Goal: Communication & Community: Answer question/provide support

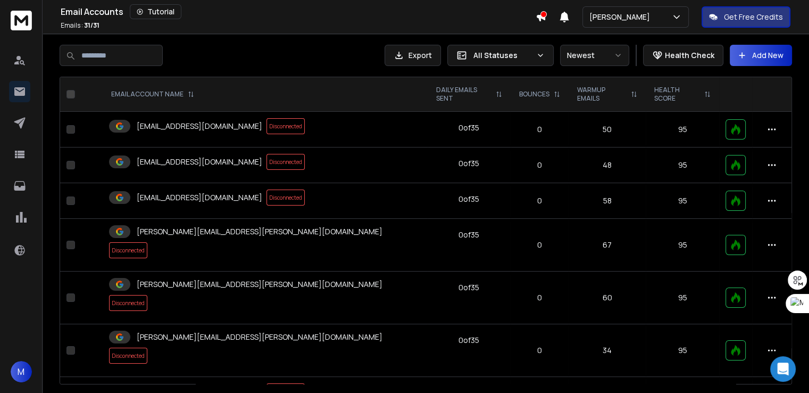
scroll to position [32, 0]
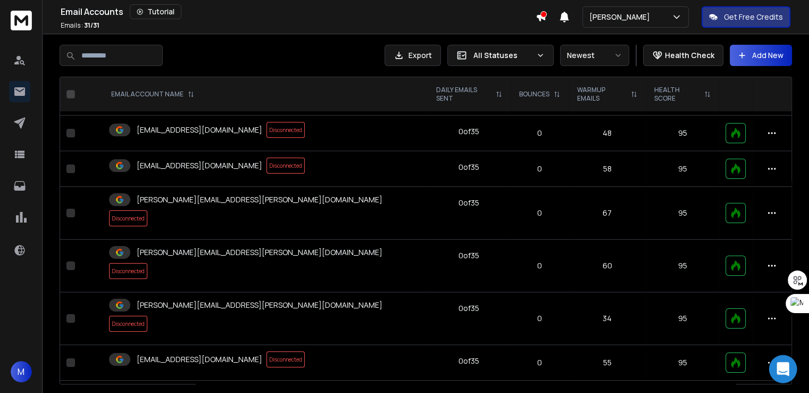
click at [777, 366] on icon "Open Intercom Messenger" at bounding box center [783, 369] width 14 height 14
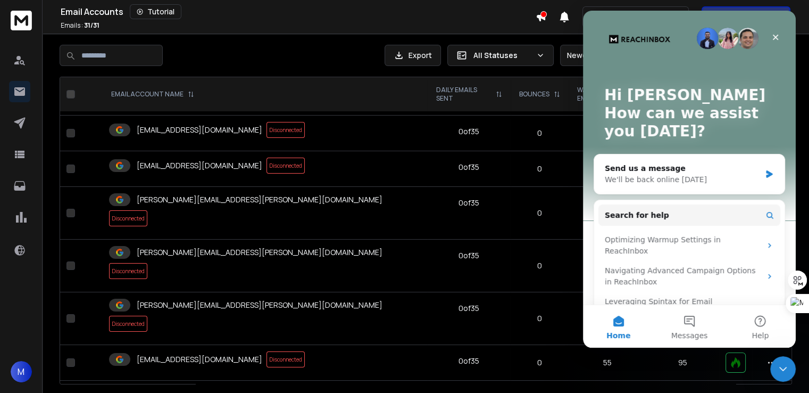
scroll to position [0, 0]
click at [658, 170] on div "Send us a message" at bounding box center [683, 168] width 156 height 11
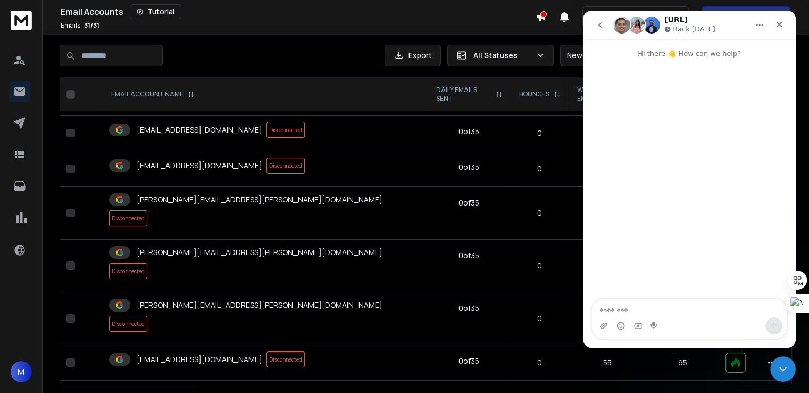
click at [648, 302] on textarea "Message…" at bounding box center [689, 308] width 195 height 18
type textarea "*"
type textarea "**********"
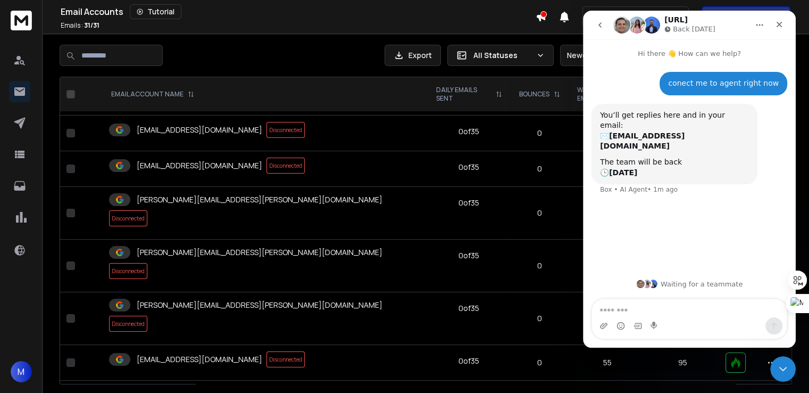
click at [597, 24] on icon "go back" at bounding box center [600, 25] width 9 height 9
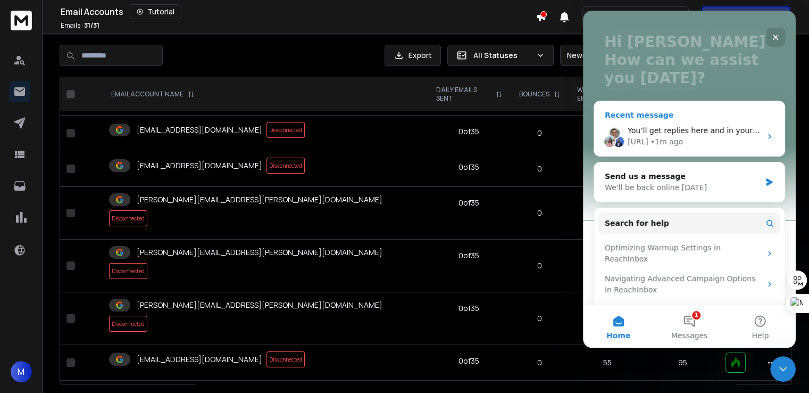
scroll to position [106, 0]
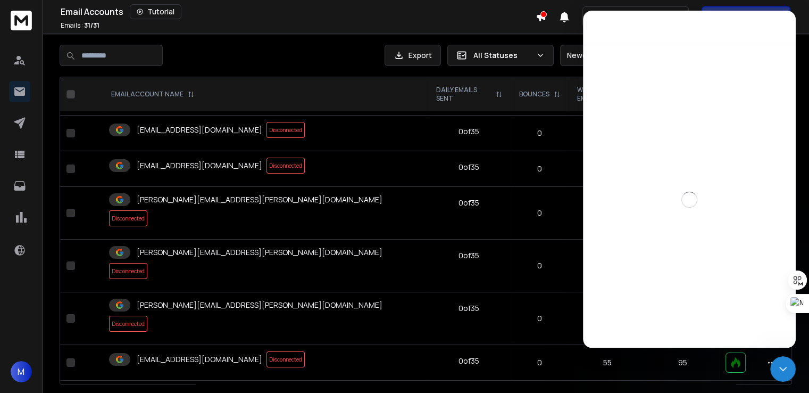
scroll to position [0, 0]
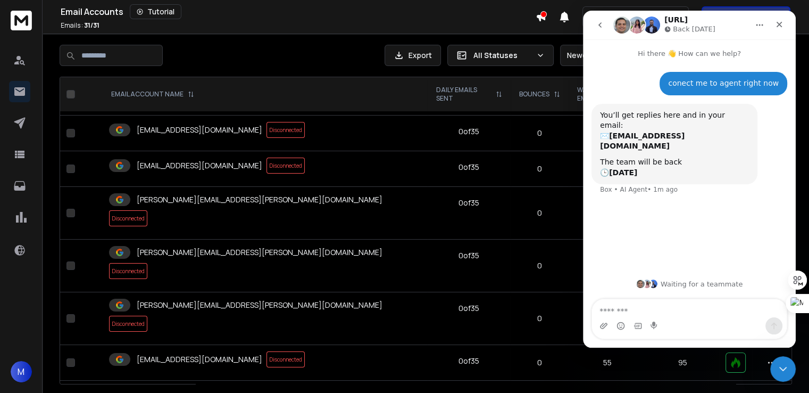
click at [598, 25] on icon "go back" at bounding box center [600, 25] width 9 height 9
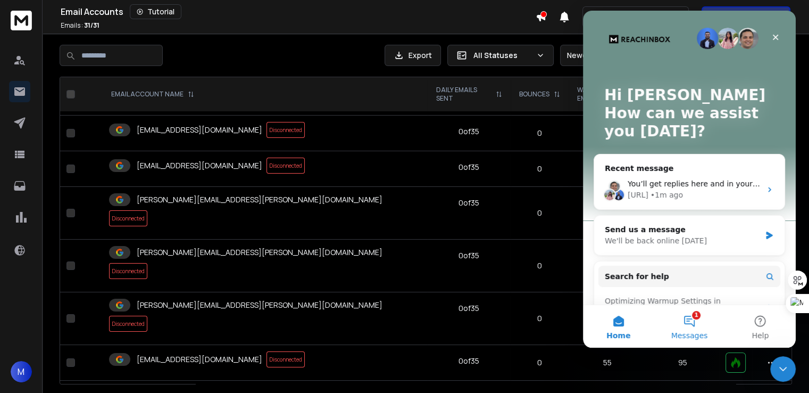
click at [688, 327] on button "1 Messages" at bounding box center [689, 326] width 71 height 43
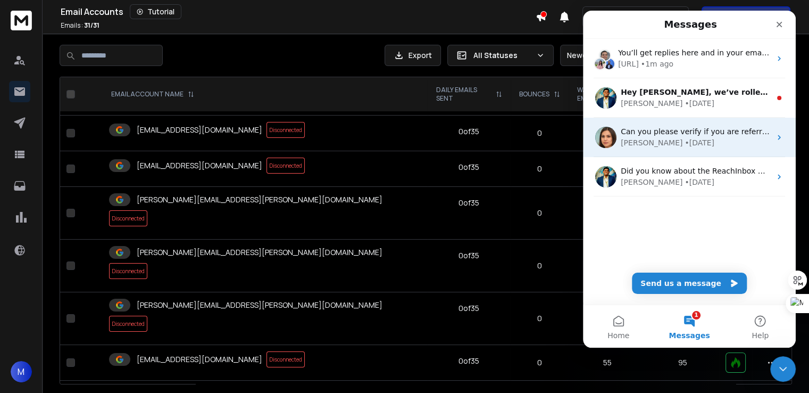
click at [656, 150] on div "Can you please verify if you are referring to Campaign Analytics or Overall Ana…" at bounding box center [689, 137] width 213 height 39
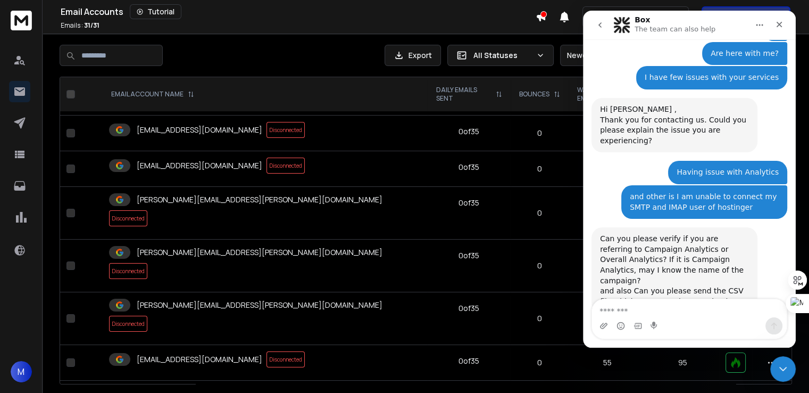
scroll to position [523, 0]
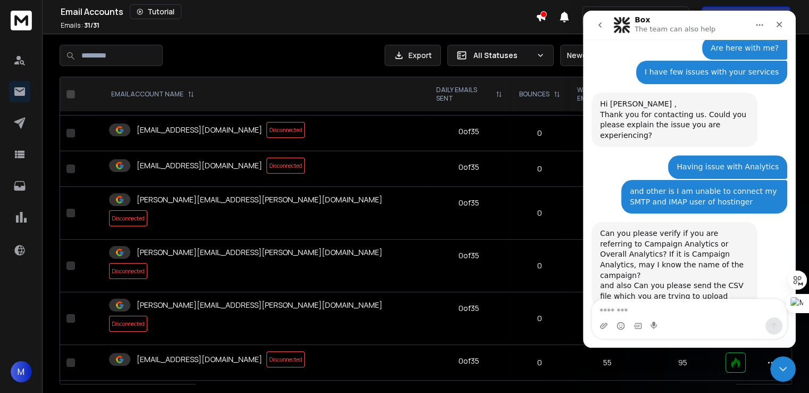
click at [596, 26] on icon "go back" at bounding box center [600, 25] width 9 height 9
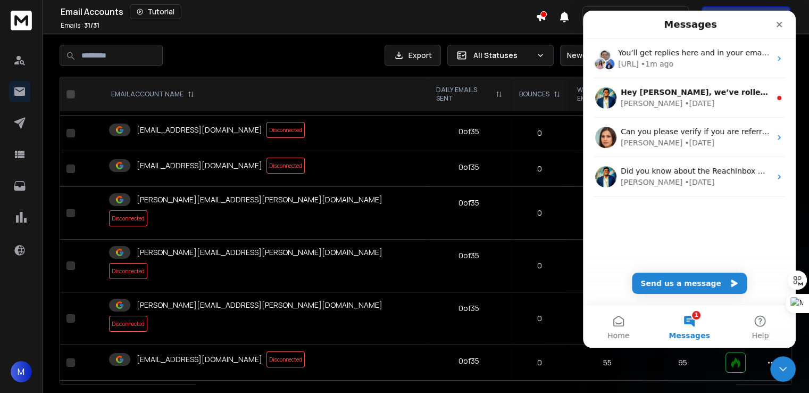
scroll to position [0, 0]
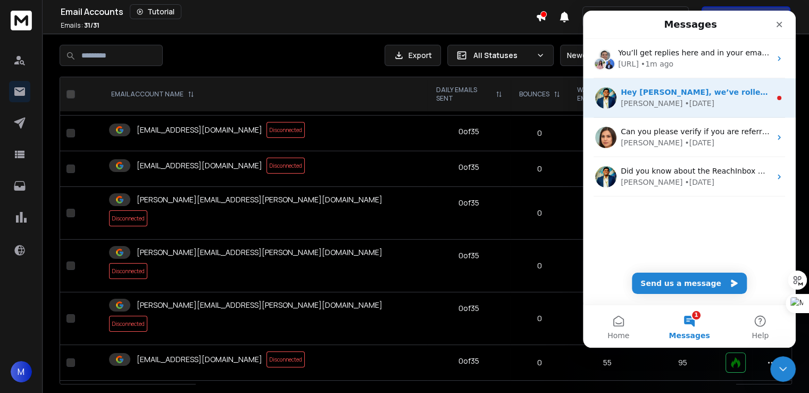
click at [685, 101] on div "• [DATE]" at bounding box center [700, 103] width 30 height 11
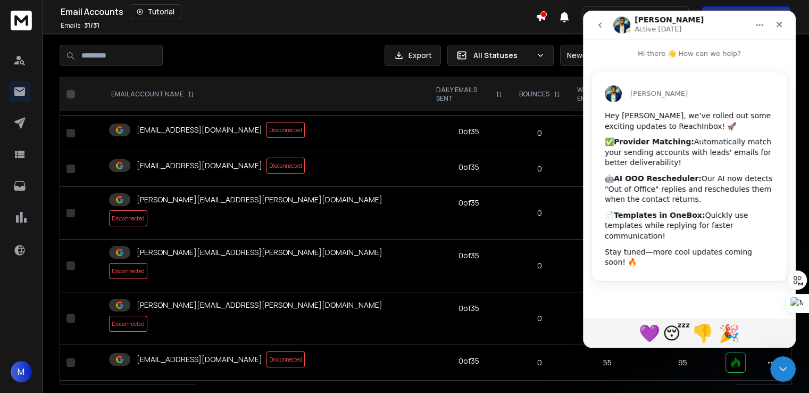
click at [596, 24] on icon "go back" at bounding box center [600, 25] width 9 height 9
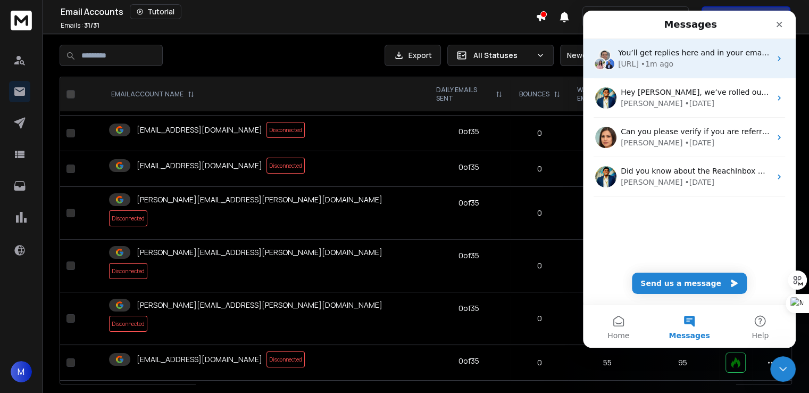
click at [776, 58] on icon "Intercom messenger" at bounding box center [779, 58] width 9 height 9
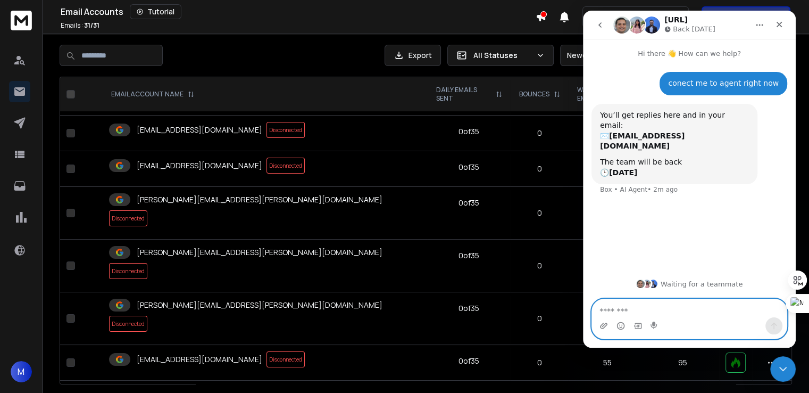
click at [619, 310] on textarea "Message…" at bounding box center [689, 308] width 195 height 18
type textarea "**"
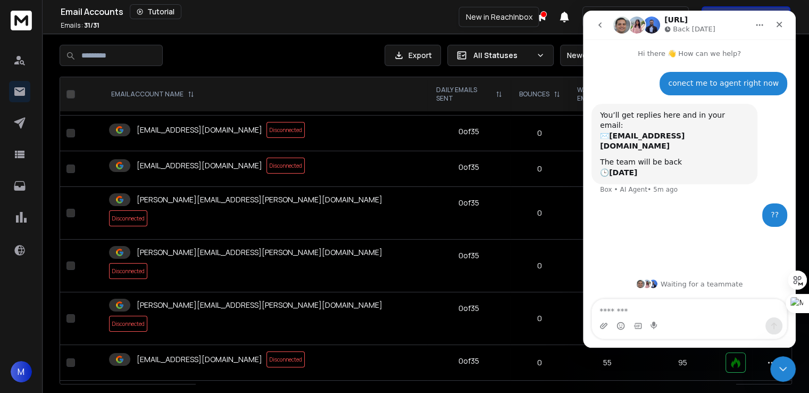
click at [545, 18] on icon at bounding box center [541, 17] width 9 height 9
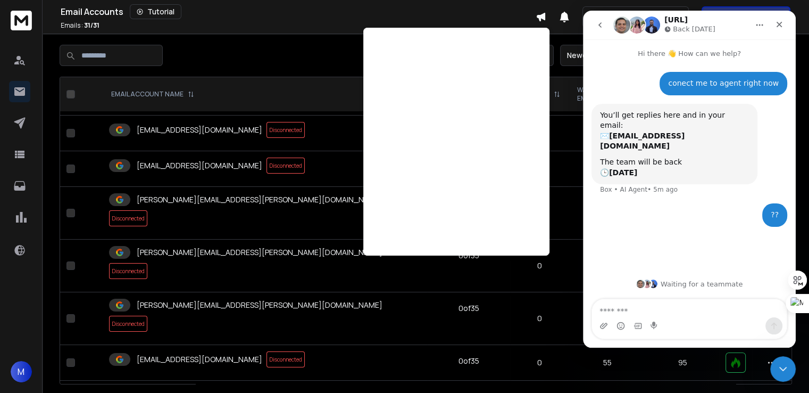
click at [345, 18] on div "Email Accounts Tutorial" at bounding box center [298, 11] width 475 height 15
